Goal: Transaction & Acquisition: Subscribe to service/newsletter

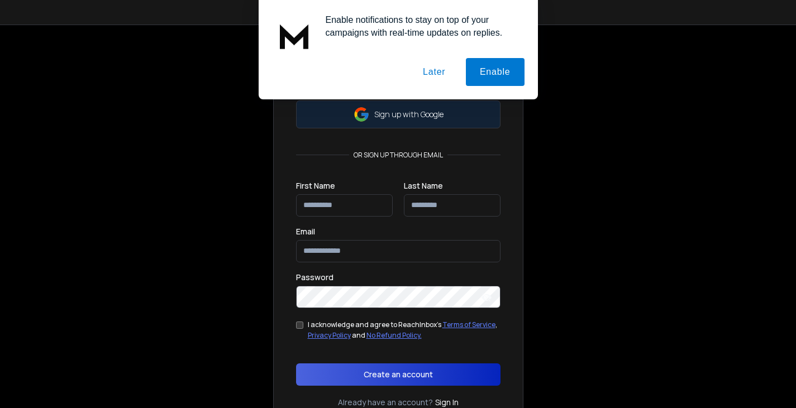
click at [400, 117] on p "Sign up with Google" at bounding box center [408, 114] width 69 height 11
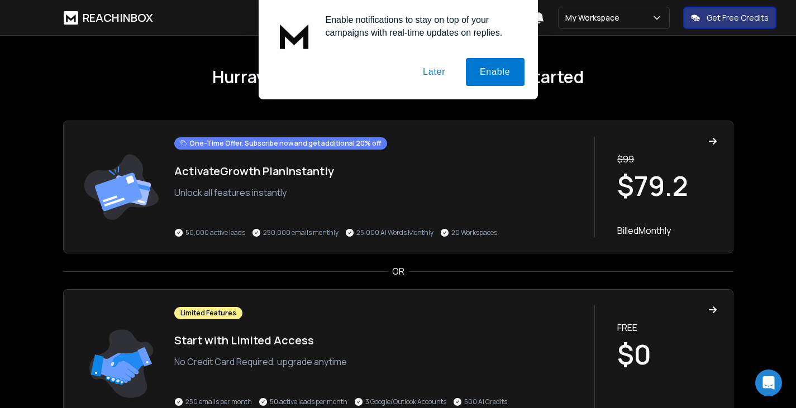
click at [443, 73] on button "Later" at bounding box center [434, 72] width 50 height 28
